Goal: Task Accomplishment & Management: Manage account settings

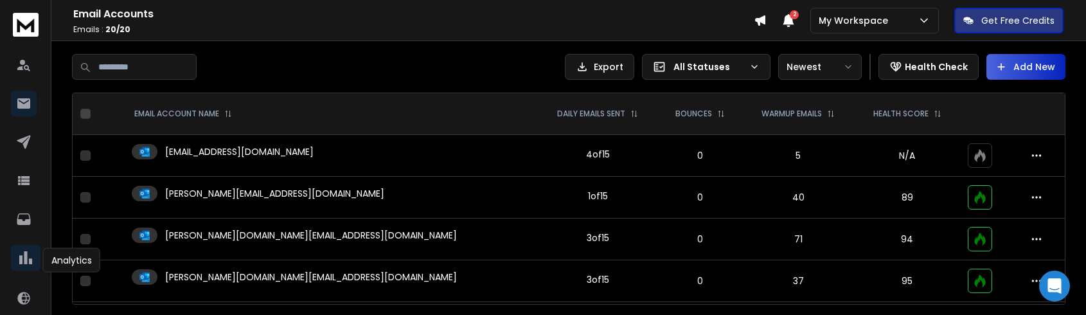
click at [28, 257] on icon at bounding box center [25, 257] width 19 height 19
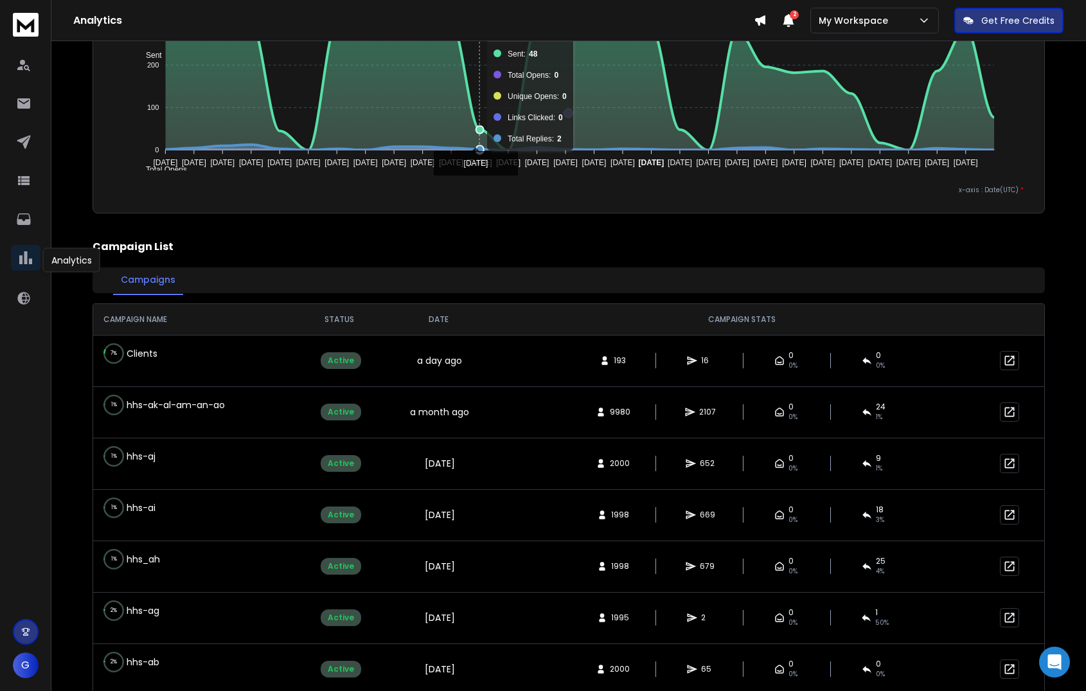
scroll to position [404, 0]
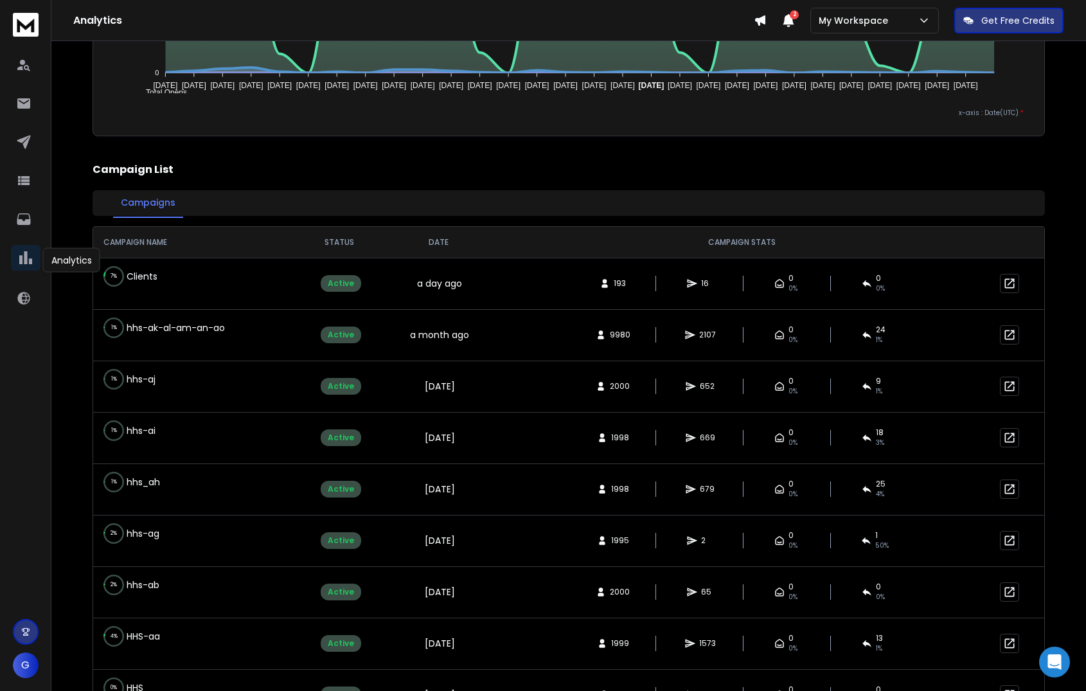
click at [208, 332] on td "1 % hhs-ak-al-am-an-ao" at bounding box center [195, 328] width 204 height 36
click at [1013, 331] on icon at bounding box center [1010, 335] width 13 height 13
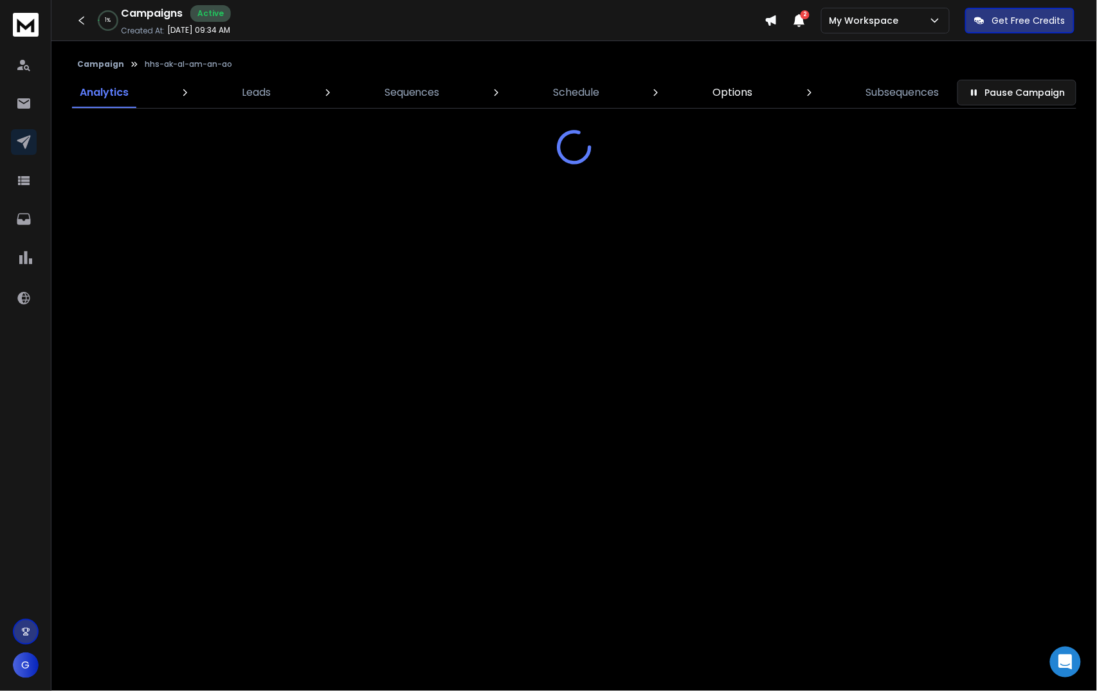
click at [737, 96] on p "Options" at bounding box center [733, 92] width 40 height 15
select select "*"
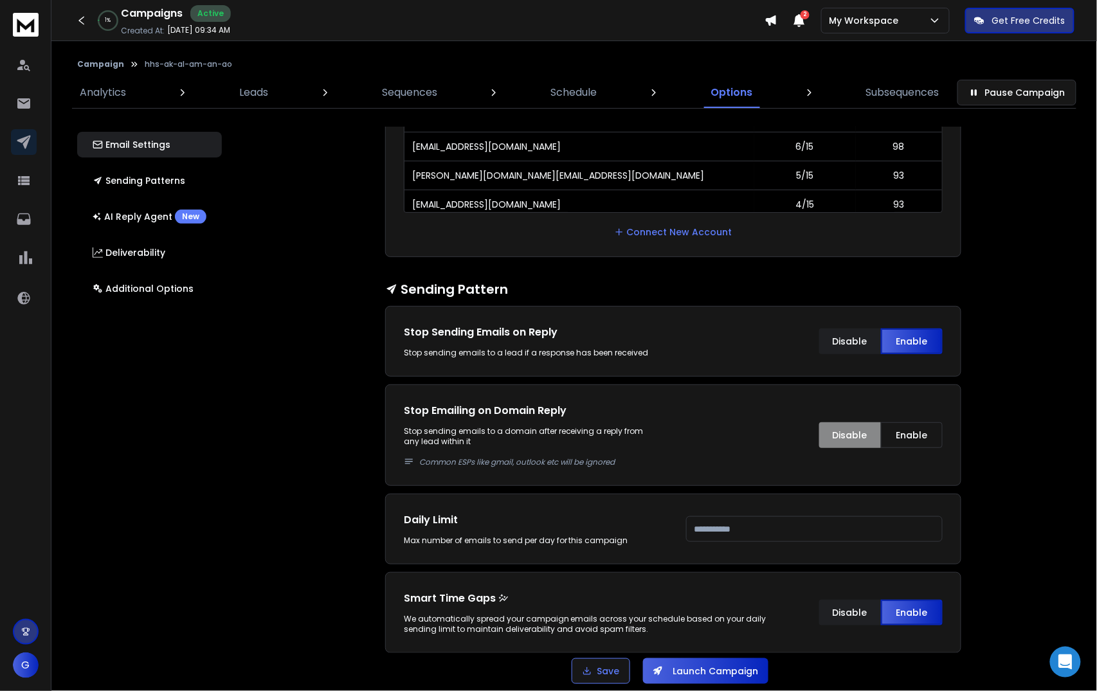
scroll to position [339, 0]
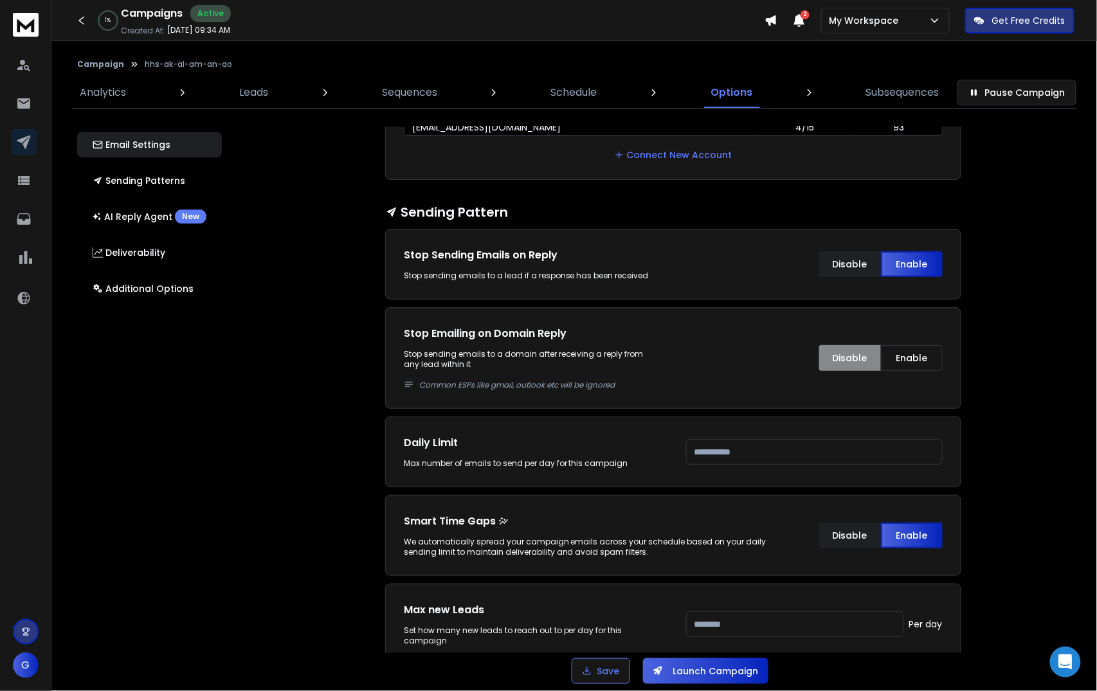
click at [698, 451] on input "***" at bounding box center [814, 452] width 257 height 26
type input "***"
click at [590, 675] on icon "submit" at bounding box center [586, 671] width 9 height 9
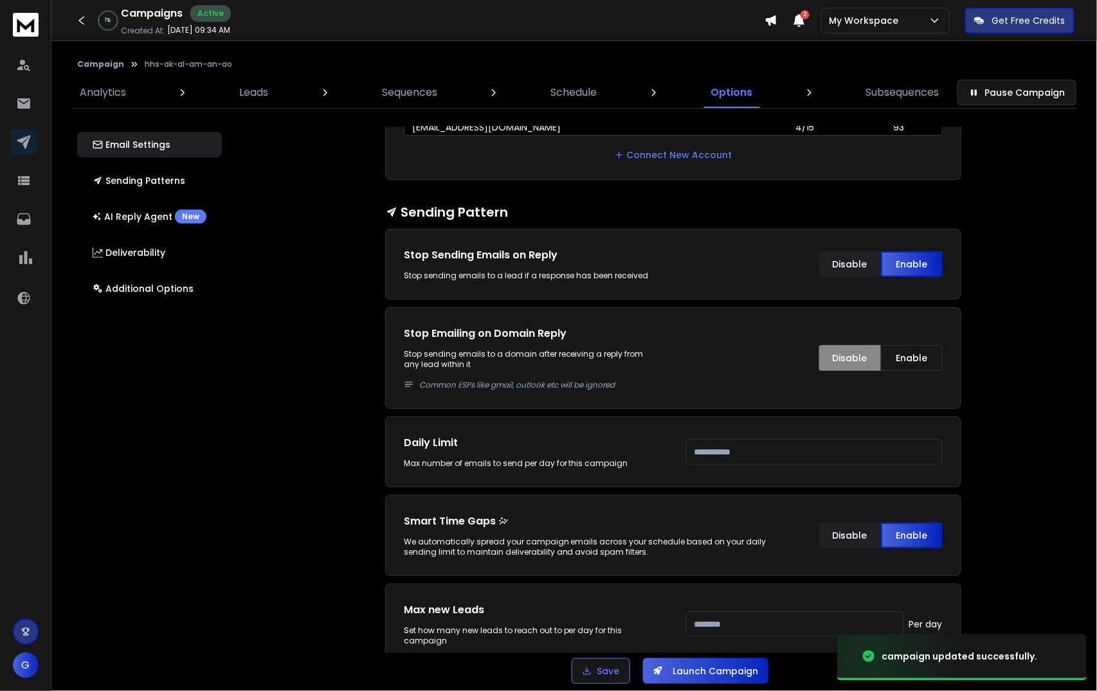
click at [707, 674] on button "Launch Campaign" at bounding box center [705, 671] width 125 height 26
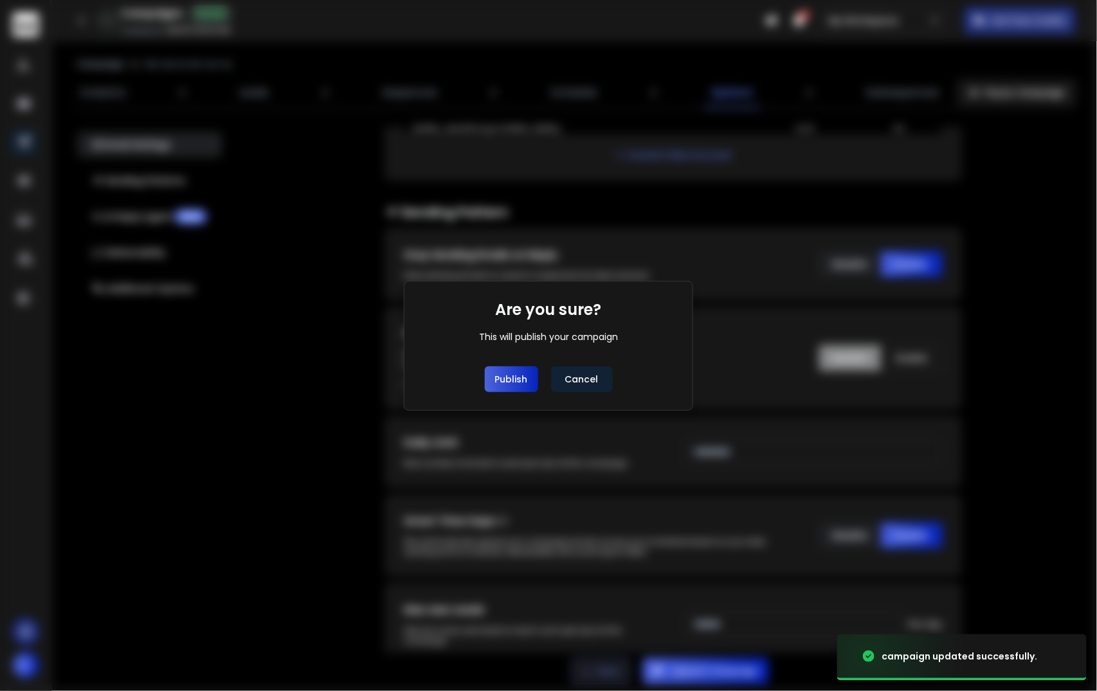
click at [502, 375] on button "Publish" at bounding box center [511, 379] width 53 height 26
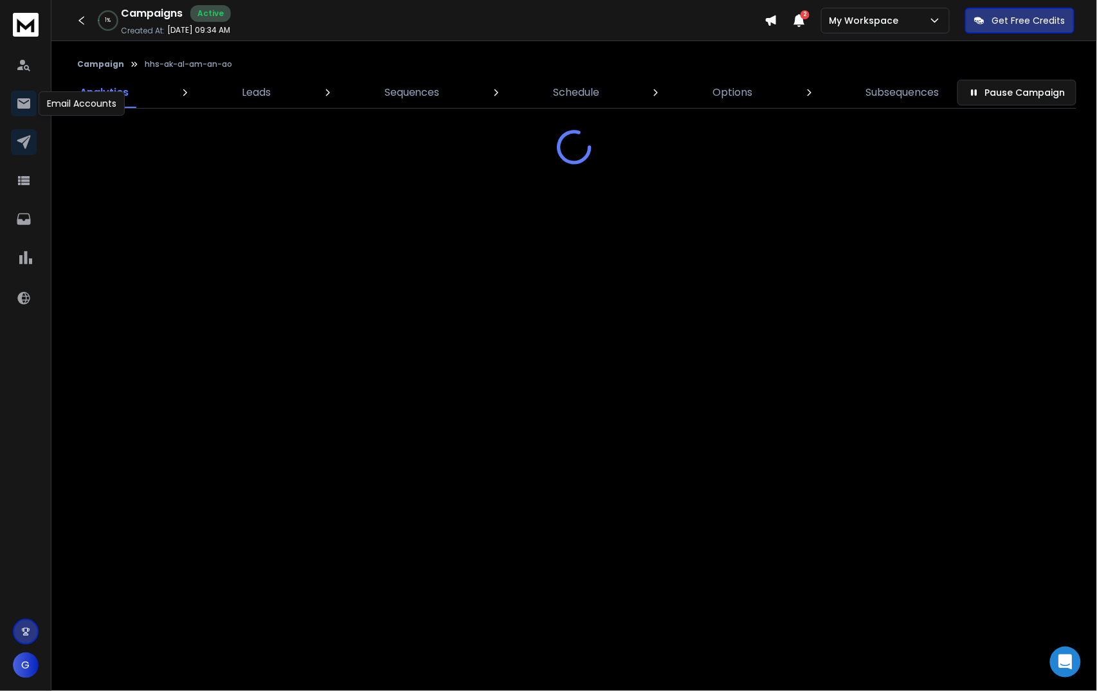
click at [20, 112] on link at bounding box center [24, 104] width 26 height 26
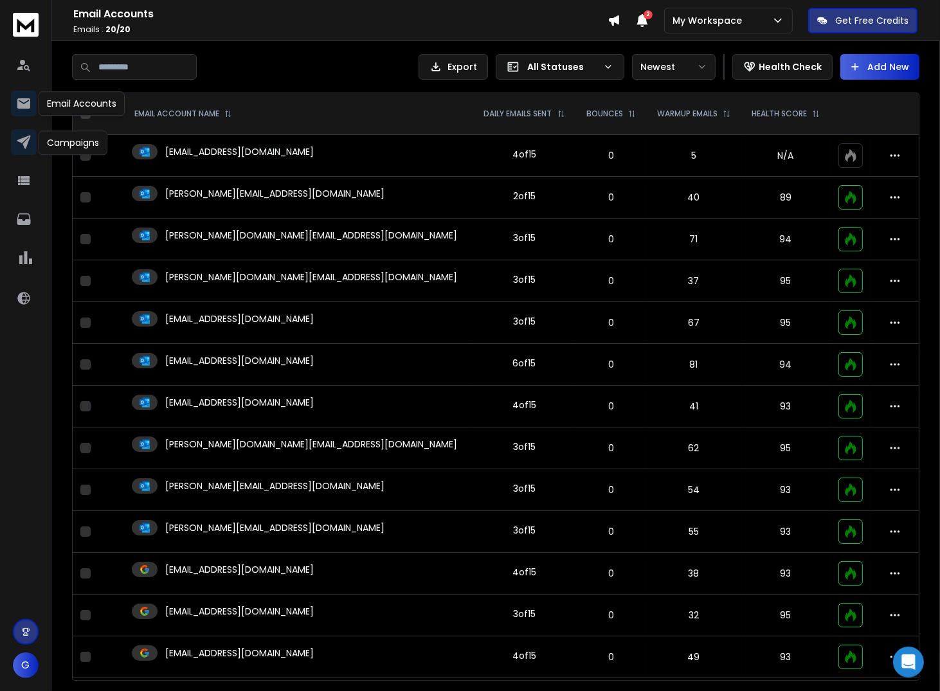
click at [23, 136] on icon at bounding box center [23, 141] width 15 height 15
